Goal: Communication & Community: Answer question/provide support

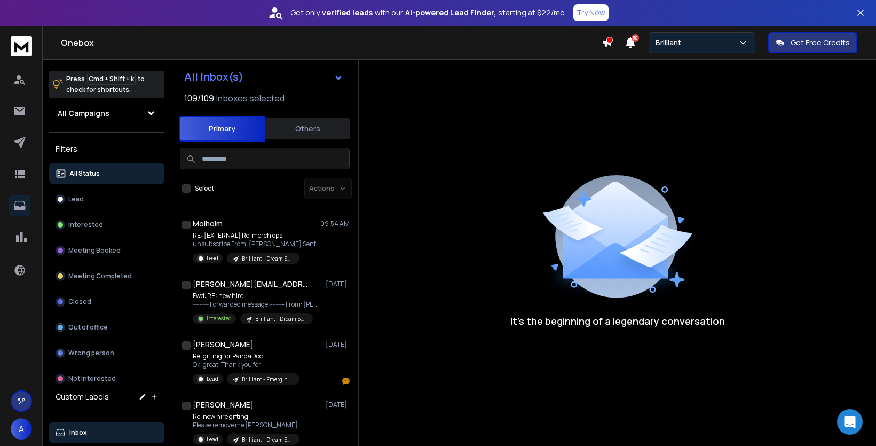
click at [714, 36] on button "Brilliant" at bounding box center [702, 42] width 107 height 21
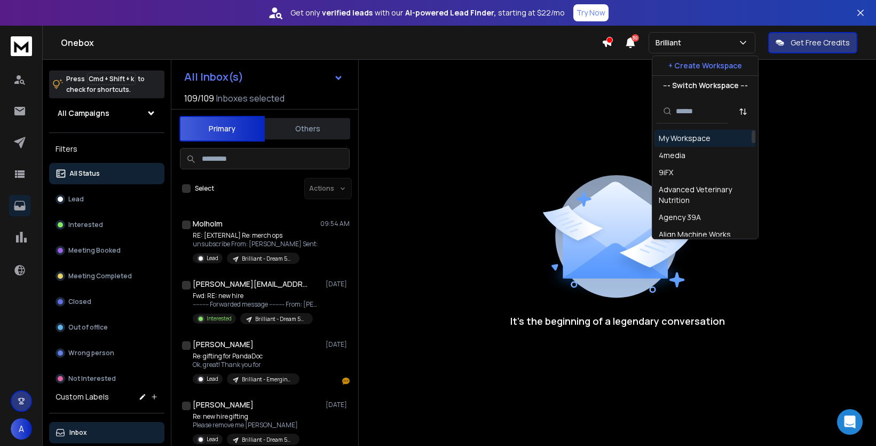
click at [710, 139] on div "My Workspace" at bounding box center [705, 138] width 101 height 17
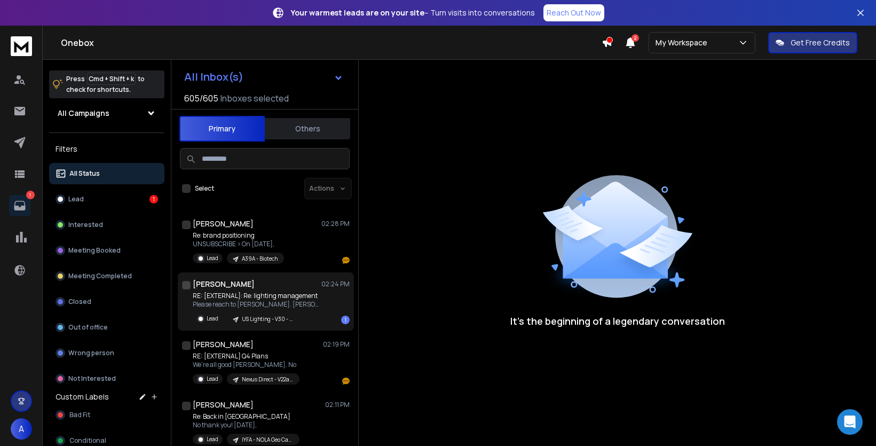
click at [284, 303] on p "Please reach to [PERSON_NAME]. [PERSON_NAME][EMAIL_ADDRESS][DOMAIN_NAME]" at bounding box center [257, 304] width 128 height 9
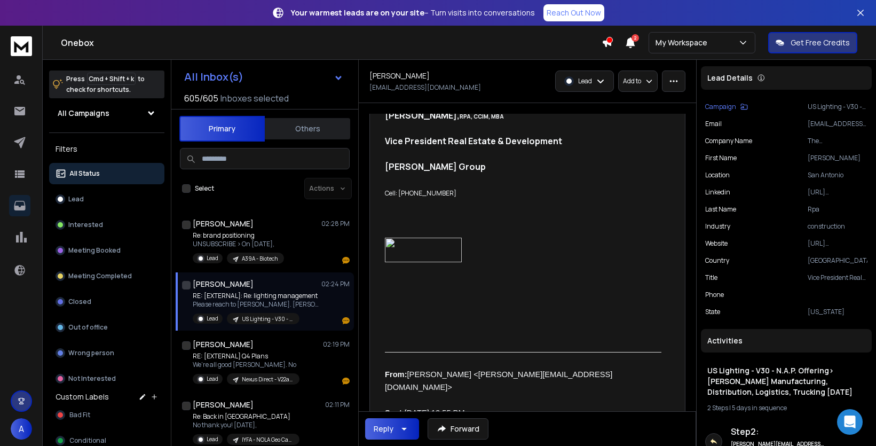
scroll to position [156, 0]
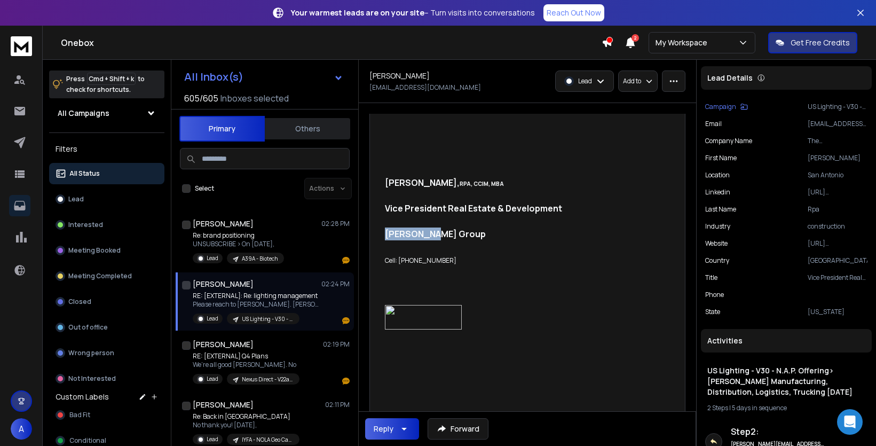
drag, startPoint x: 446, startPoint y: 237, endPoint x: 387, endPoint y: 240, distance: 59.9
click at [387, 240] on p "[PERSON_NAME] Group" at bounding box center [523, 233] width 277 height 13
copy span "[PERSON_NAME] Group"
click at [693, 42] on p "My Workspace" at bounding box center [684, 42] width 56 height 11
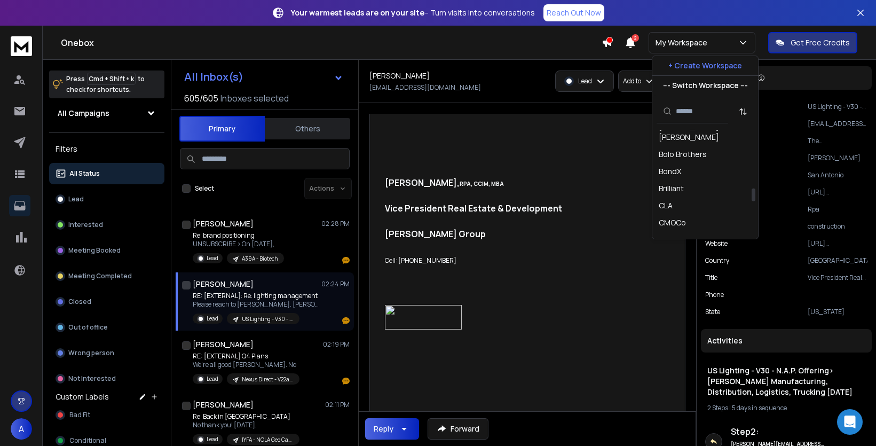
scroll to position [790, 0]
drag, startPoint x: 752, startPoint y: 133, endPoint x: 745, endPoint y: 284, distance: 150.2
click at [752, 236] on div at bounding box center [754, 229] width 4 height 13
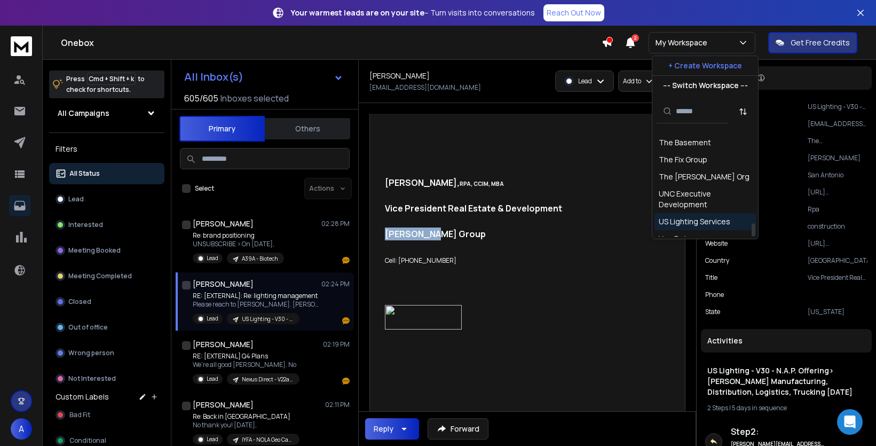
click at [676, 216] on div "US Lighting Services" at bounding box center [695, 221] width 72 height 11
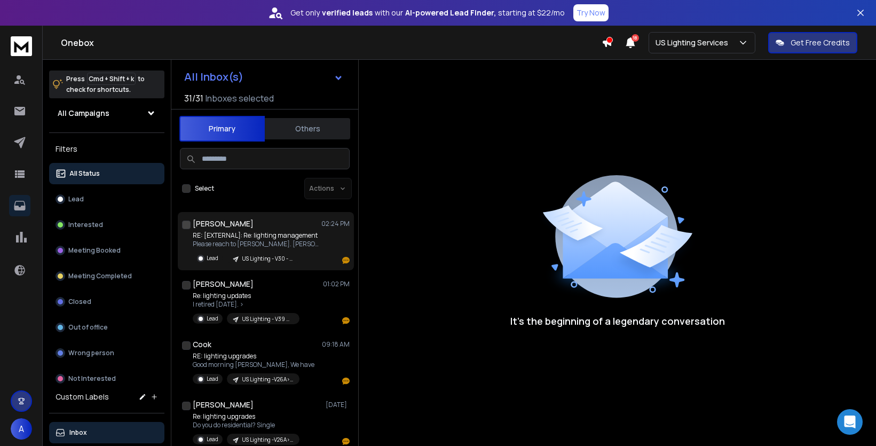
click at [272, 235] on p "RE: [EXTERNAL]: Re: lighting management" at bounding box center [257, 235] width 128 height 9
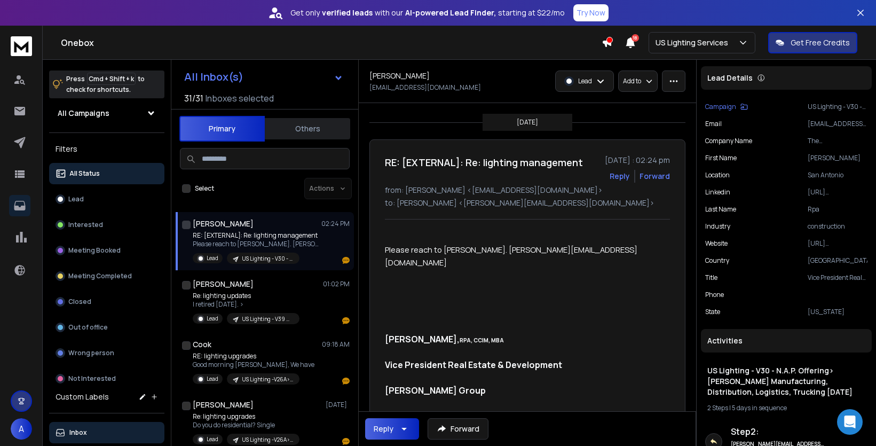
click at [600, 81] on icon at bounding box center [600, 82] width 6 height 4
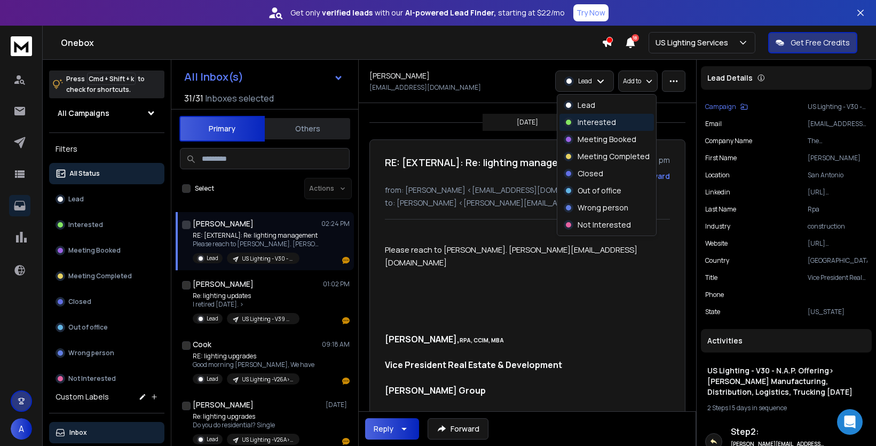
click at [603, 123] on p "Interested" at bounding box center [597, 122] width 38 height 11
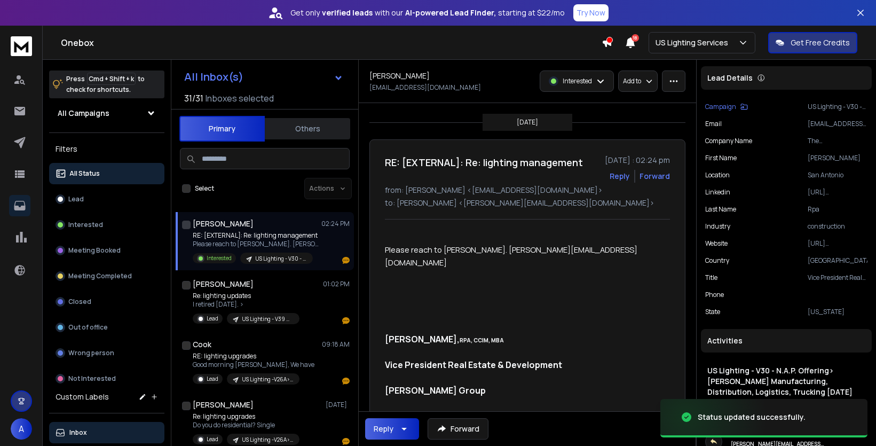
click at [679, 84] on icon "button" at bounding box center [674, 81] width 10 height 10
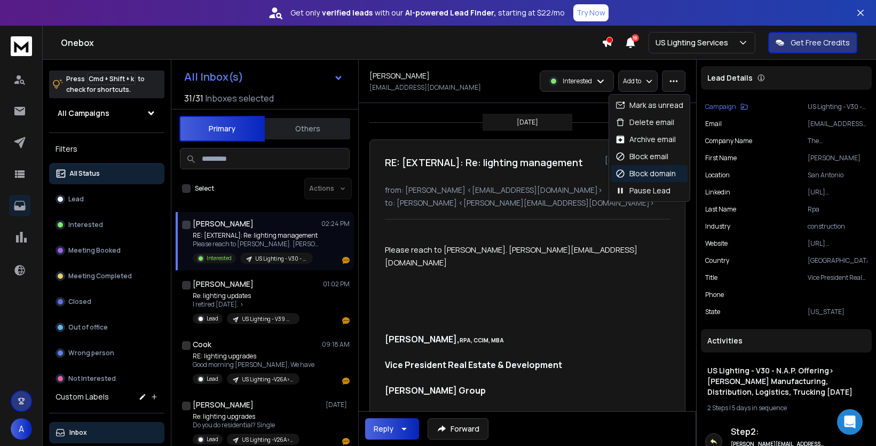
click at [662, 172] on div "Block domain" at bounding box center [646, 173] width 60 height 11
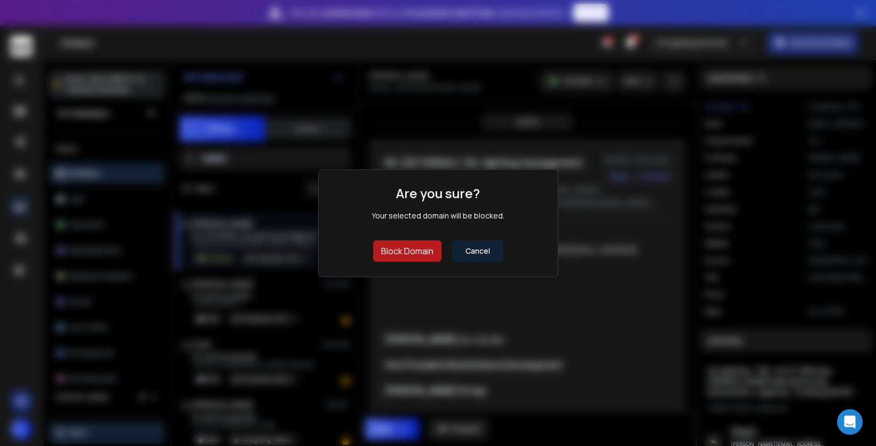
click at [414, 241] on button "Block Domain" at bounding box center [407, 250] width 68 height 21
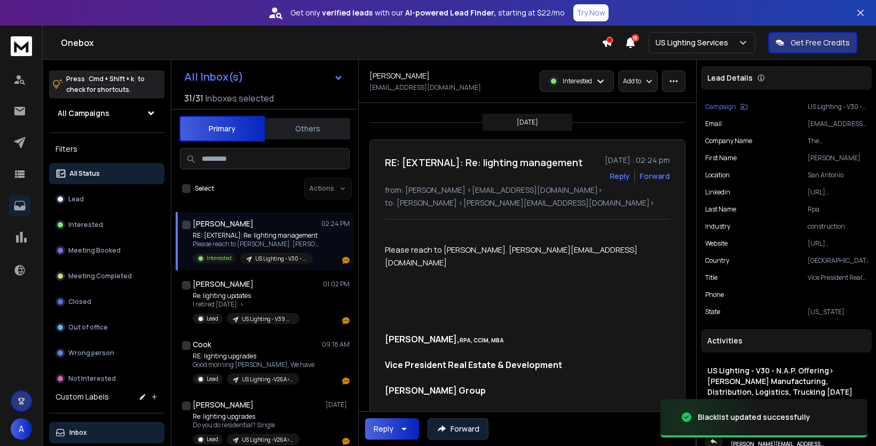
click at [455, 429] on button "Forward" at bounding box center [458, 428] width 61 height 21
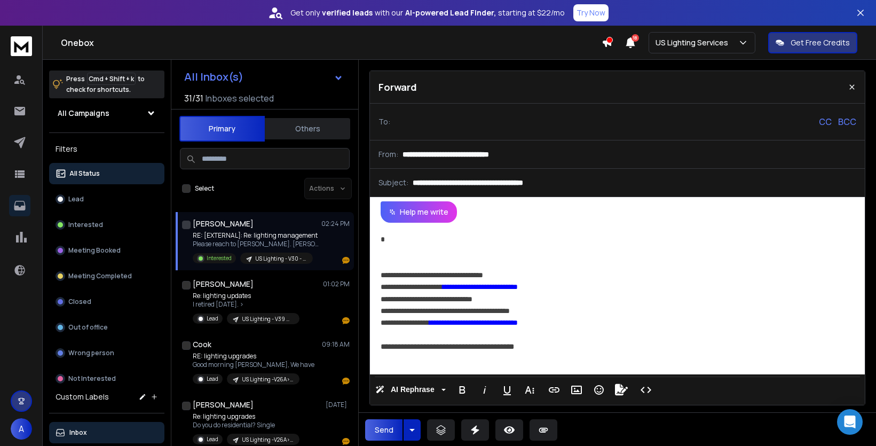
click at [469, 112] on input at bounding box center [432, 121] width 75 height 19
type input "**********"
click at [376, 429] on button "Send" at bounding box center [383, 429] width 37 height 21
